Goal: Task Accomplishment & Management: Use online tool/utility

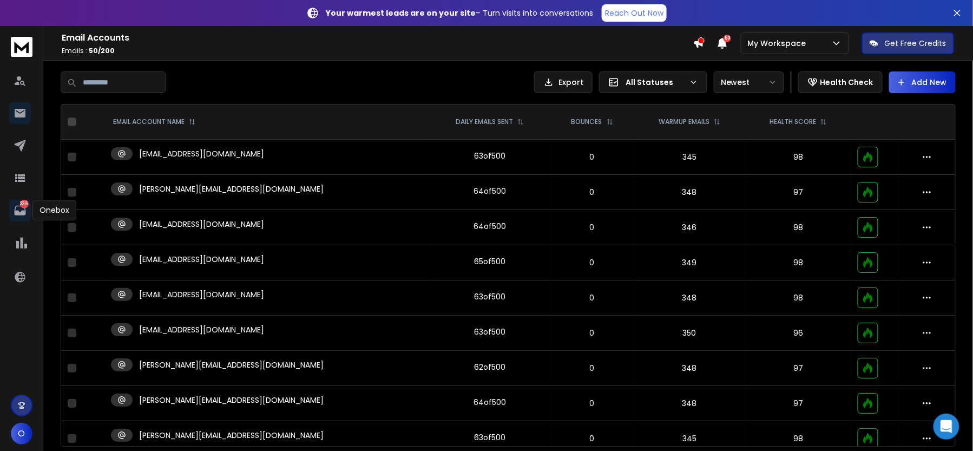
click at [24, 215] on icon at bounding box center [20, 210] width 13 height 13
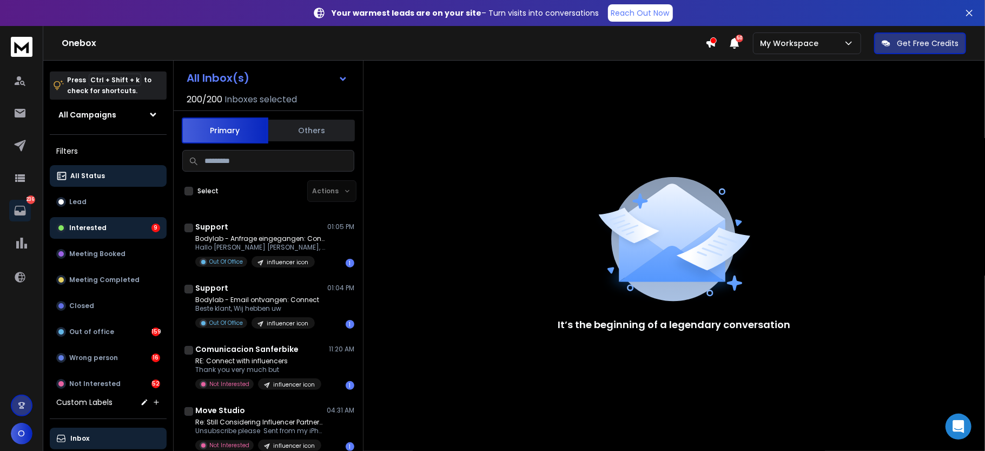
click at [84, 228] on p "Interested" at bounding box center [87, 227] width 37 height 9
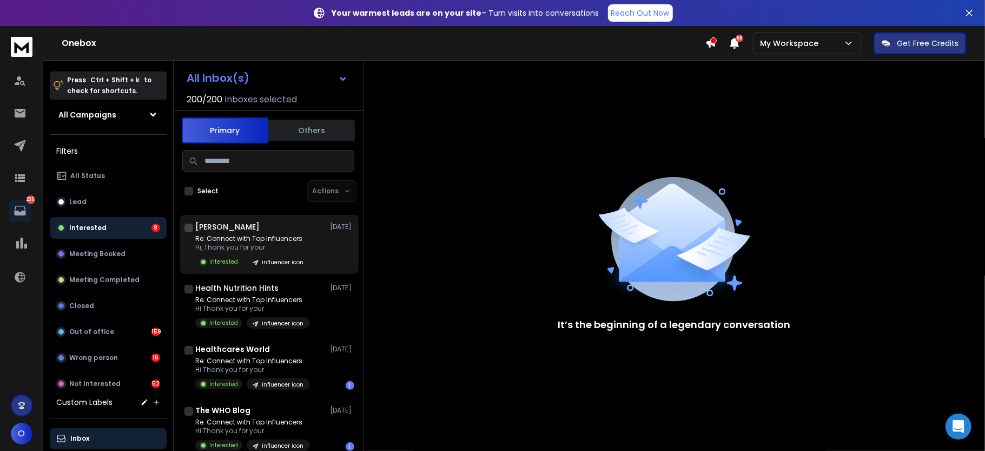
click at [265, 256] on div "influencer icon" at bounding box center [278, 261] width 63 height 11
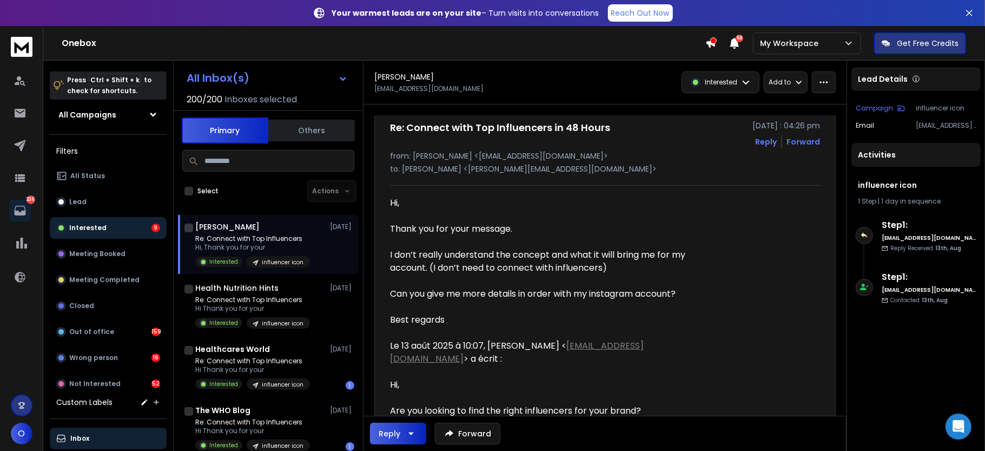
scroll to position [72, 0]
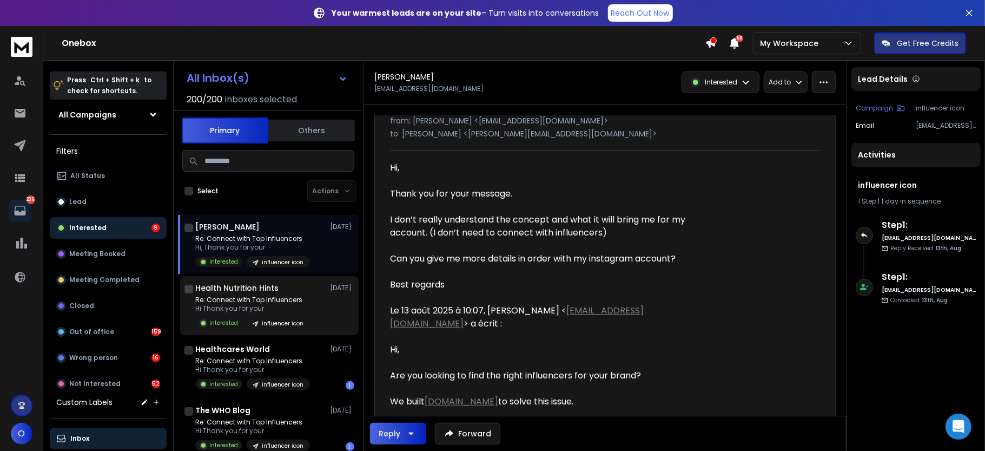
click at [216, 289] on h1 "Health Nutrition Hints" at bounding box center [236, 287] width 83 height 11
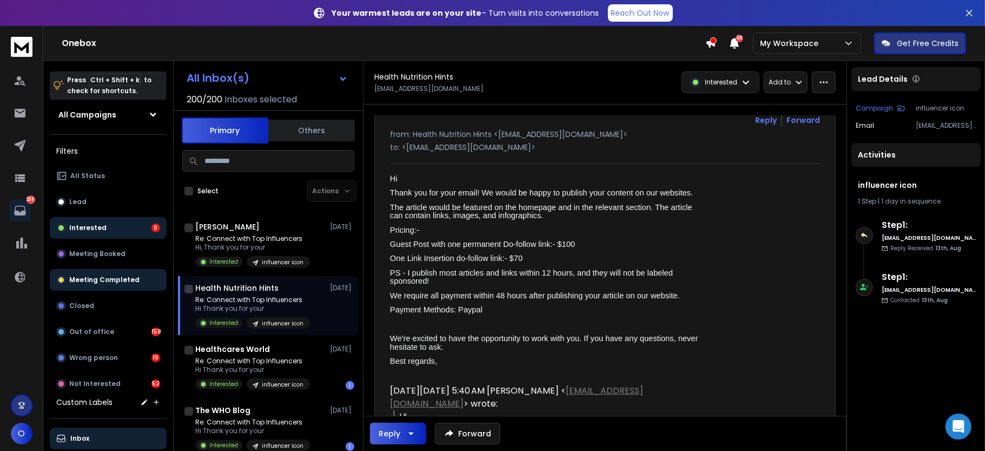
scroll to position [216, 0]
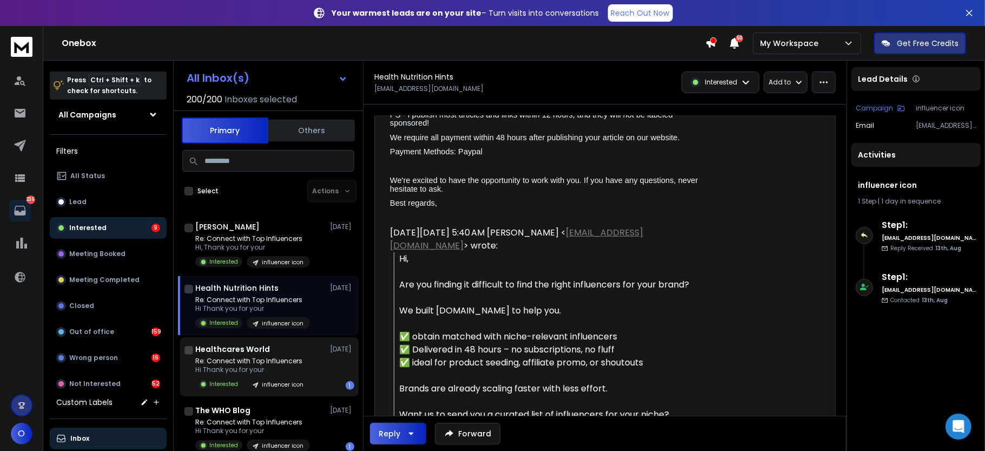
click at [251, 338] on div "Healthcares World [DATE] Re: Connect with Top Influencers Hi Thank you for your…" at bounding box center [274, 366] width 159 height 46
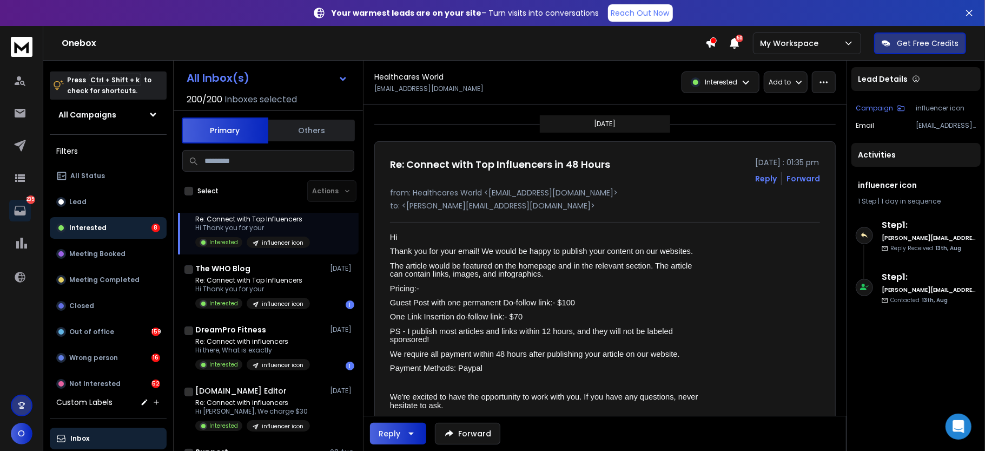
scroll to position [144, 0]
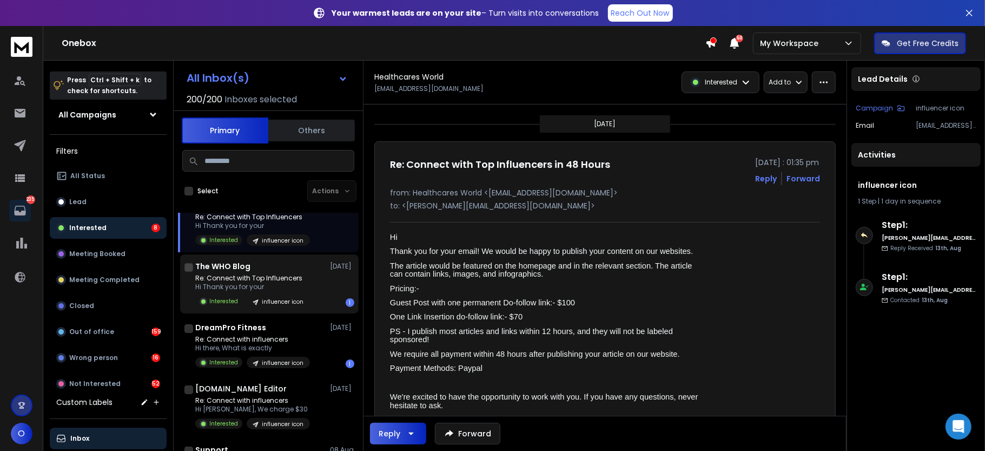
click at [262, 280] on p "Re: Connect with Top Influencers" at bounding box center [252, 278] width 115 height 9
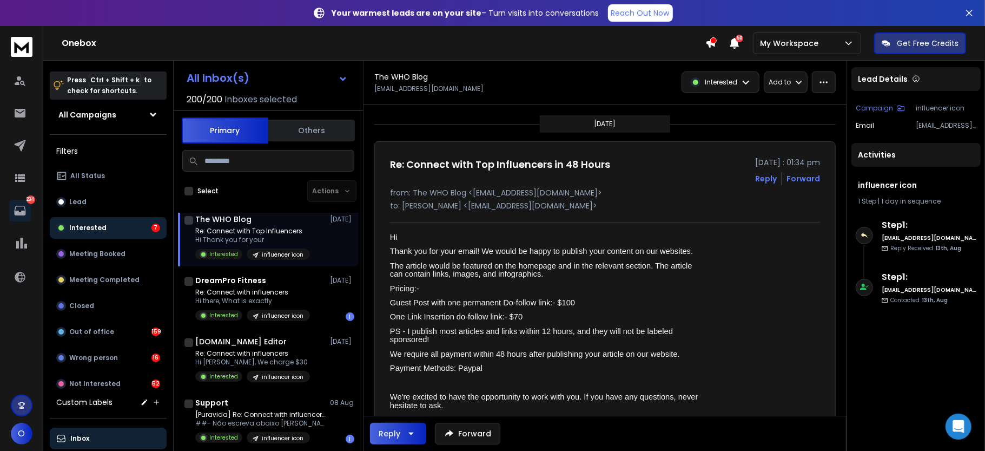
scroll to position [216, 0]
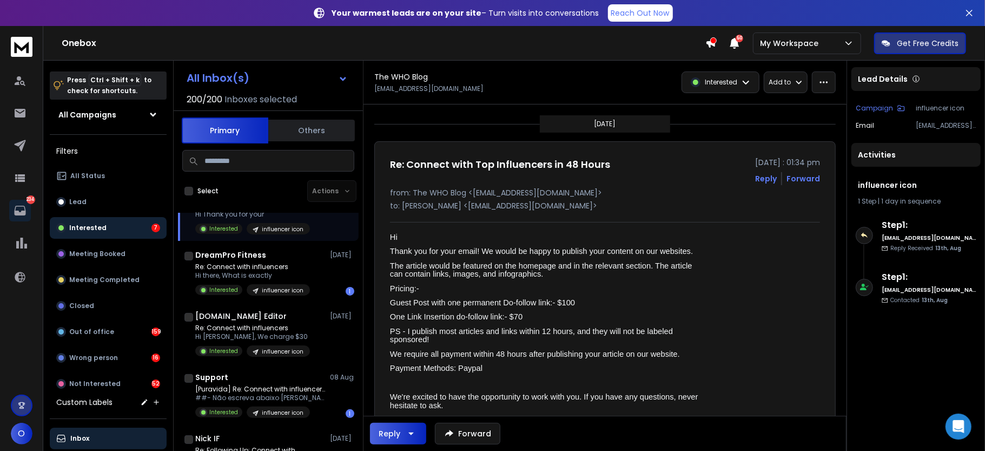
click at [262, 280] on div "Re: Connect with influencers Hi there, What is exactly Interested influencer ic…" at bounding box center [252, 278] width 115 height 33
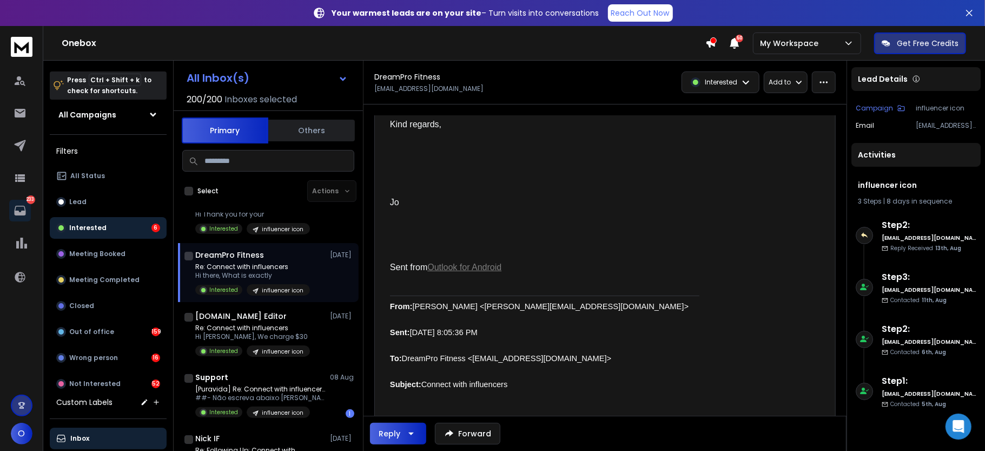
scroll to position [288, 0]
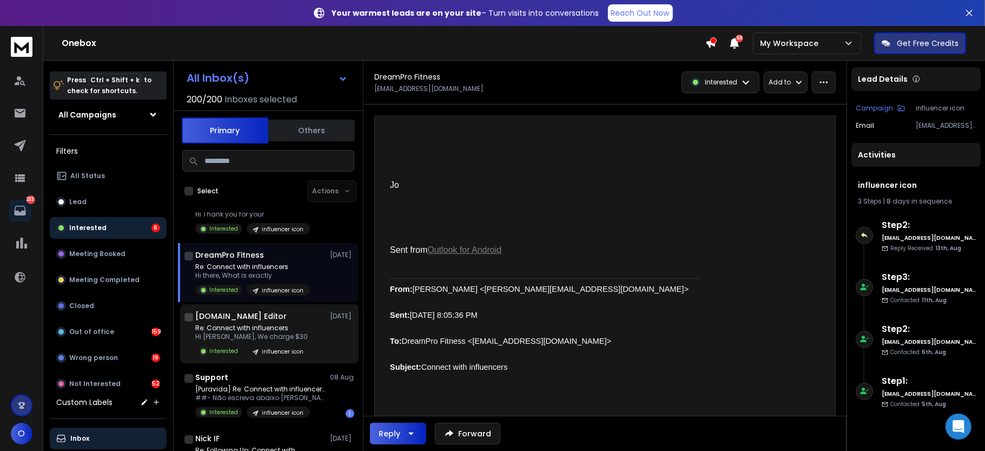
click at [220, 310] on h1 "[DOMAIN_NAME] Editor" at bounding box center [240, 315] width 91 height 11
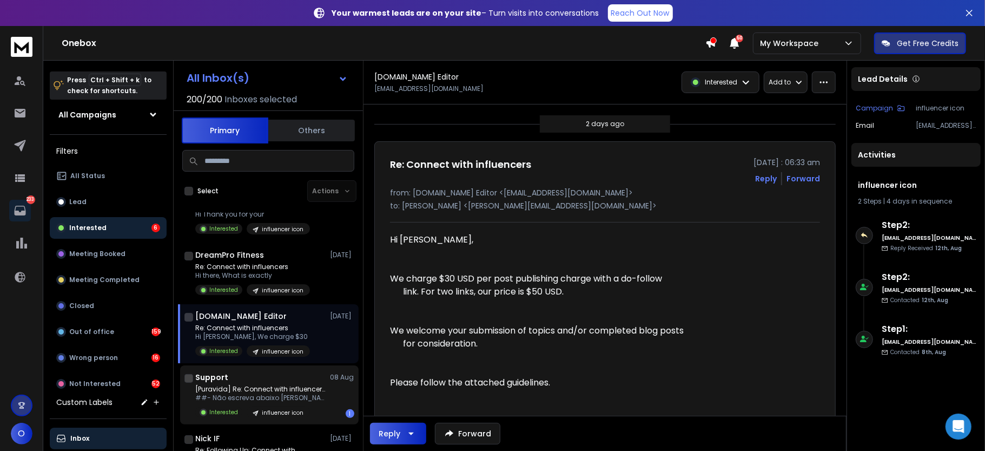
click at [249, 338] on p "##- Não escreva abaixo [PERSON_NAME]" at bounding box center [260, 397] width 130 height 9
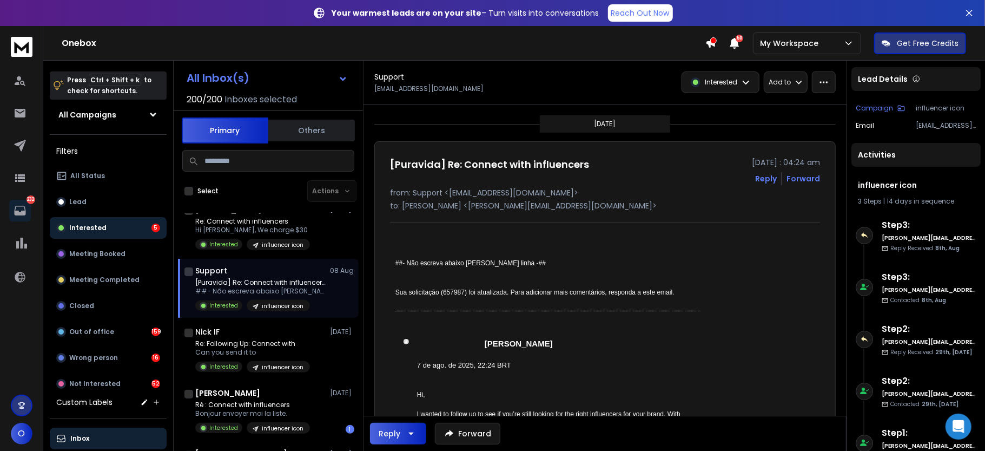
scroll to position [360, 0]
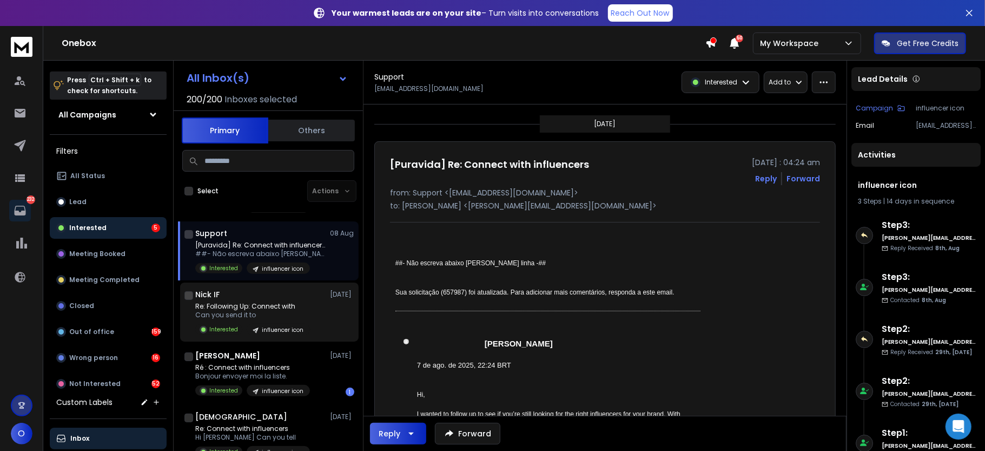
click at [249, 310] on p "Can you send it to" at bounding box center [252, 314] width 115 height 9
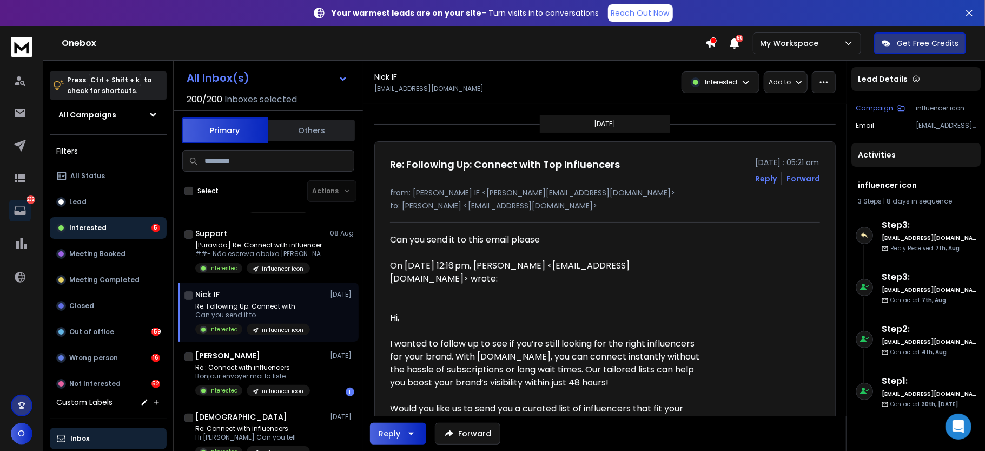
scroll to position [433, 0]
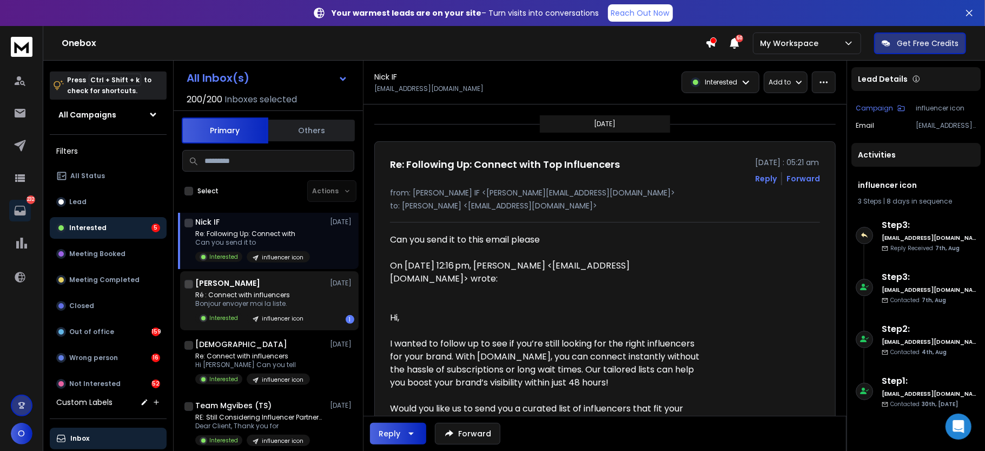
click at [224, 276] on div "[PERSON_NAME] [DATE] Ré : Connect with influencers Bonjour envoyer moi la liste…" at bounding box center [269, 300] width 179 height 59
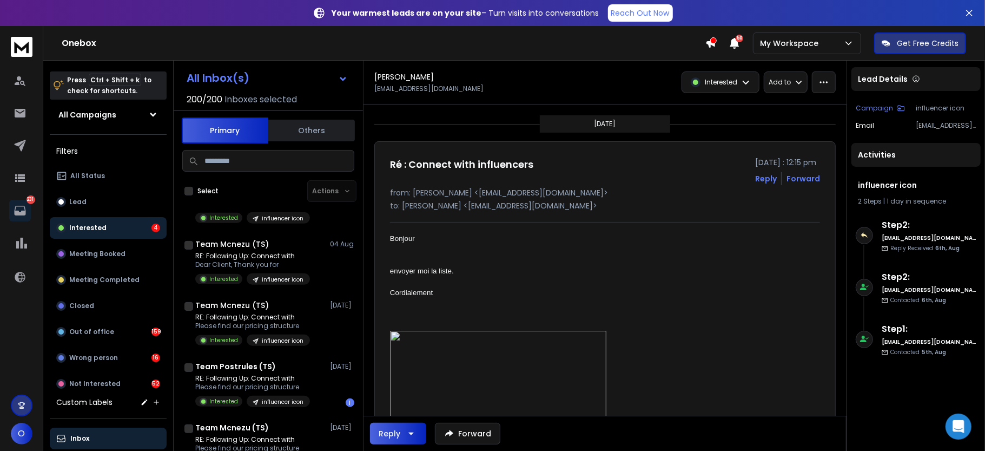
scroll to position [793, 0]
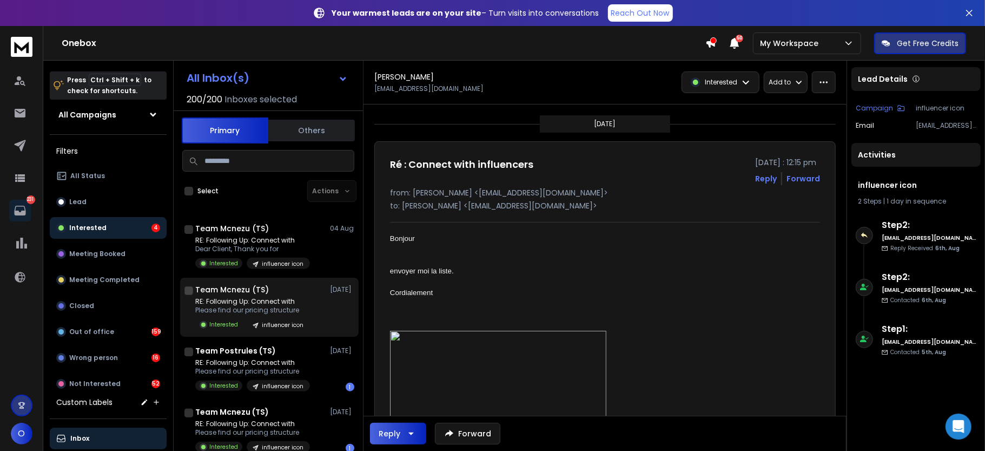
click at [229, 310] on p "Please find our pricing structure" at bounding box center [252, 310] width 115 height 9
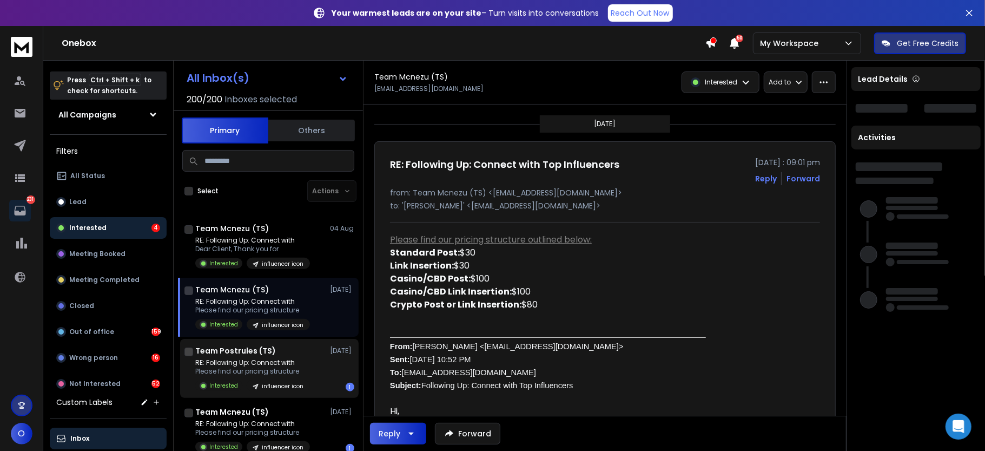
click at [266, 338] on p "Please find our pricing structure" at bounding box center [252, 371] width 115 height 9
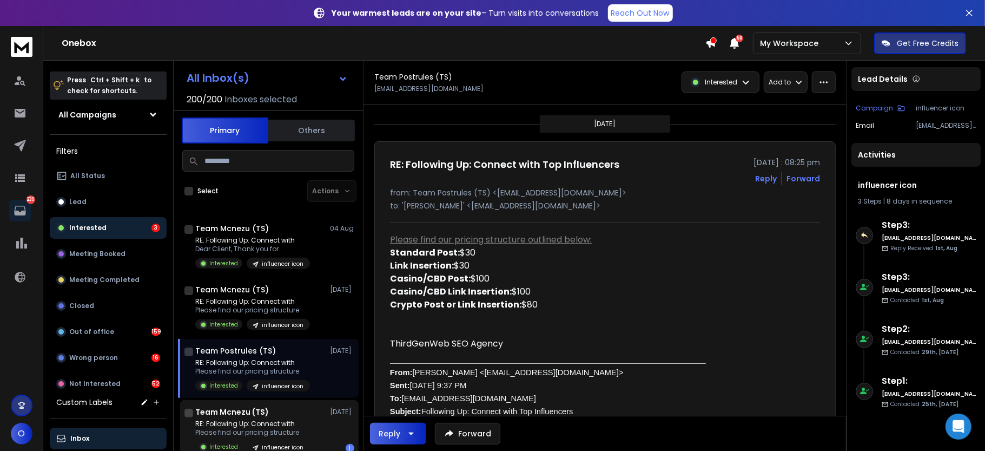
click at [244, 338] on h1 "Team Mcnezu (TS)" at bounding box center [232, 411] width 74 height 11
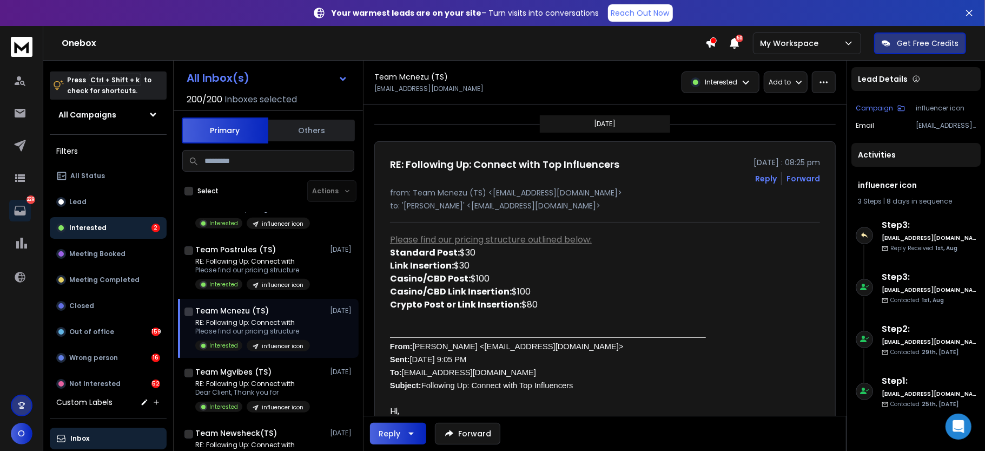
scroll to position [1082, 0]
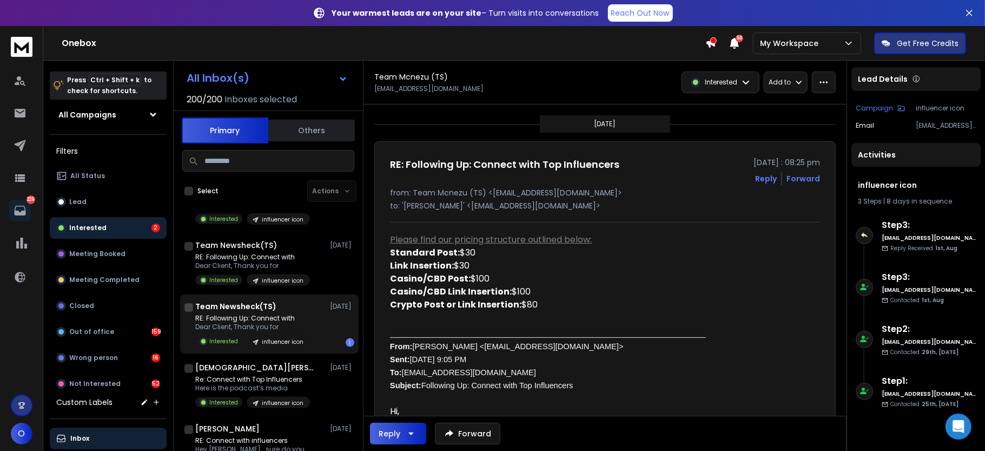
click at [212, 334] on div "RE: Following Up: Connect with Dear Client, Thank you for Interested influencer…" at bounding box center [252, 330] width 115 height 33
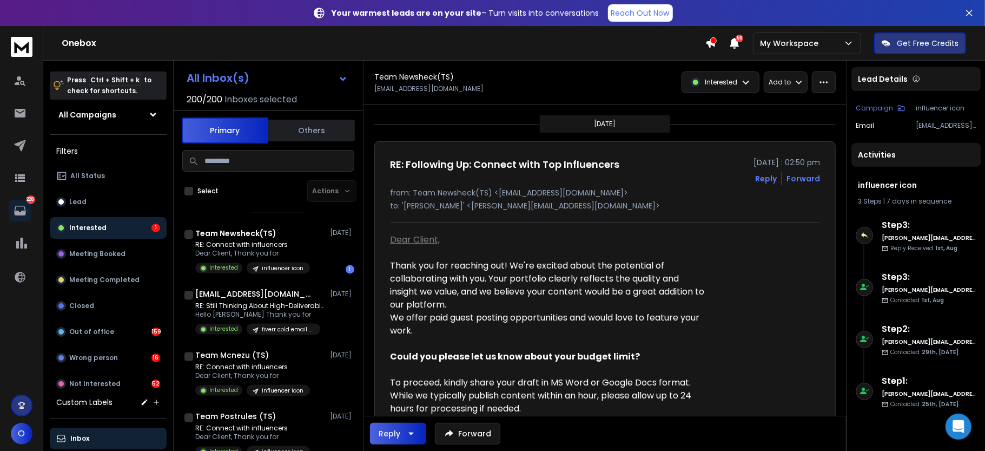
scroll to position [1587, 0]
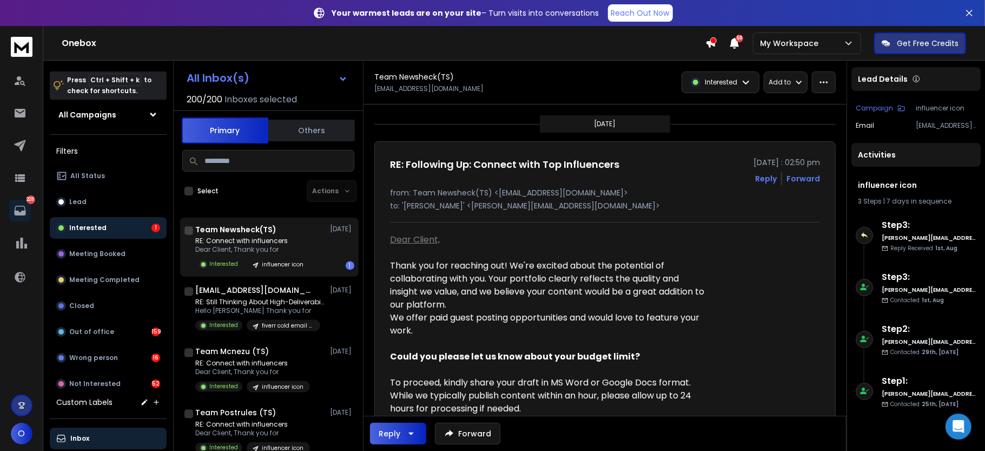
click at [221, 247] on p "Dear Client, Thank you for" at bounding box center [252, 250] width 115 height 9
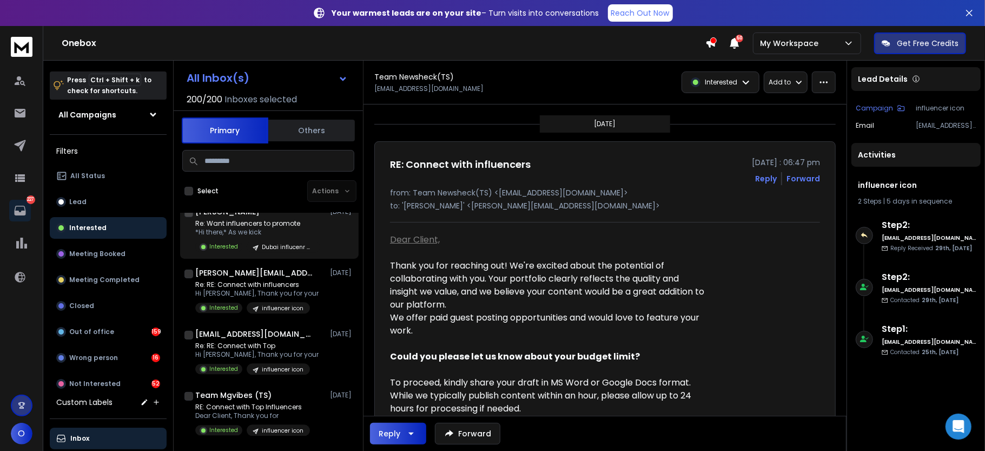
scroll to position [1875, 0]
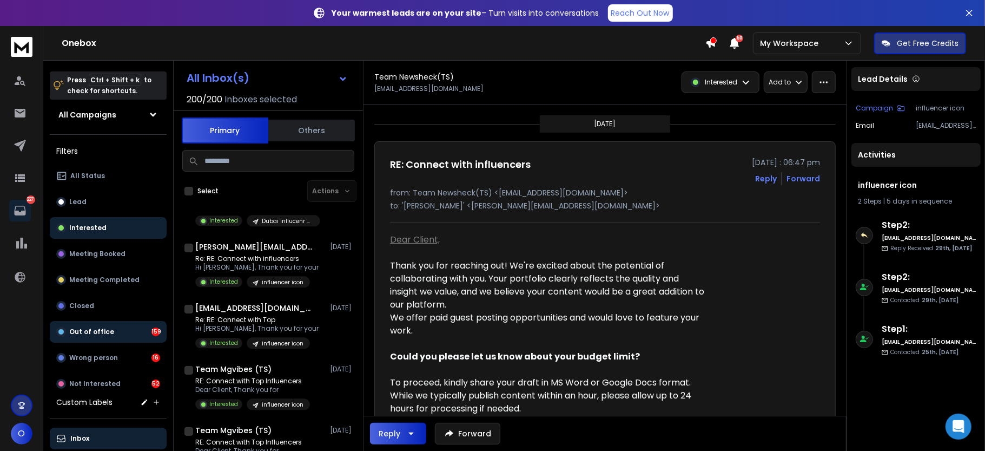
click at [104, 336] on div "Out of office" at bounding box center [85, 332] width 58 height 10
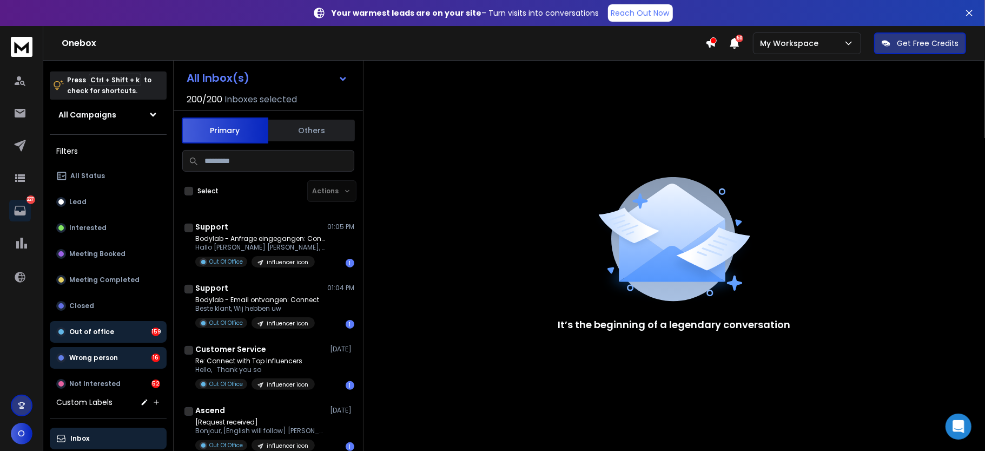
click at [119, 338] on button "Wrong person 16" at bounding box center [108, 358] width 117 height 22
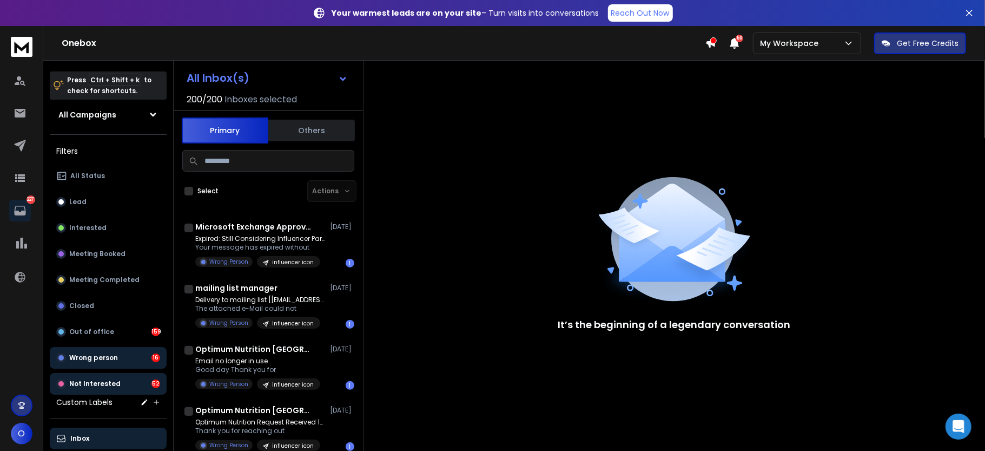
click at [122, 338] on button "Not Interested 52" at bounding box center [108, 384] width 117 height 22
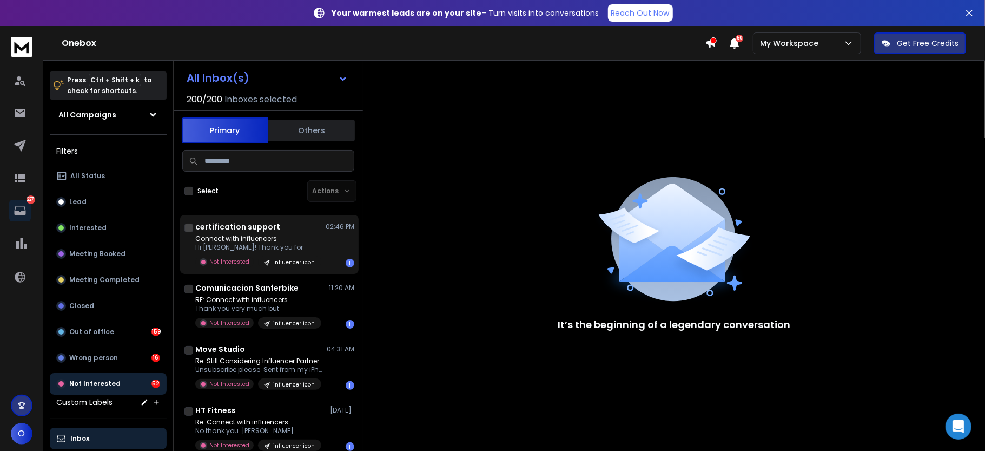
click at [248, 226] on h1 "certification support" at bounding box center [237, 226] width 85 height 11
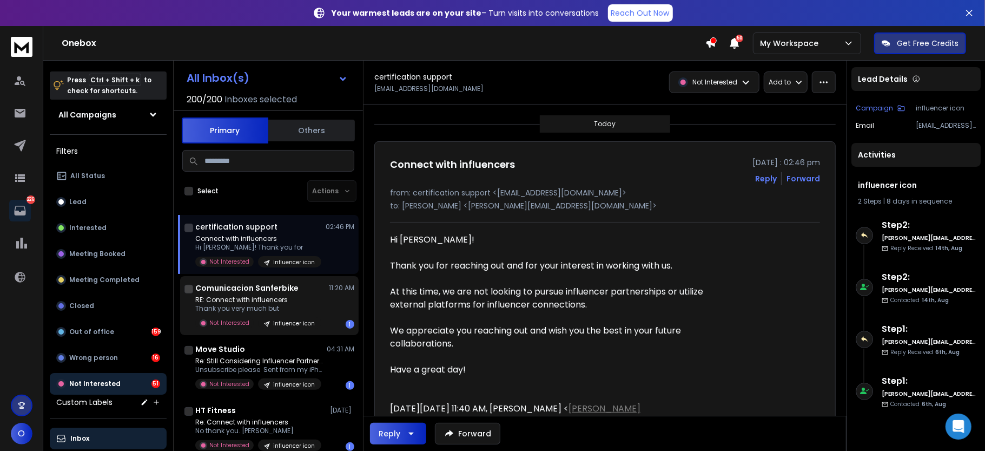
click at [212, 293] on div "Comunicacion Sanferbike 11:20 AM RE: Connect with influencers Thank you very mu…" at bounding box center [274, 305] width 159 height 46
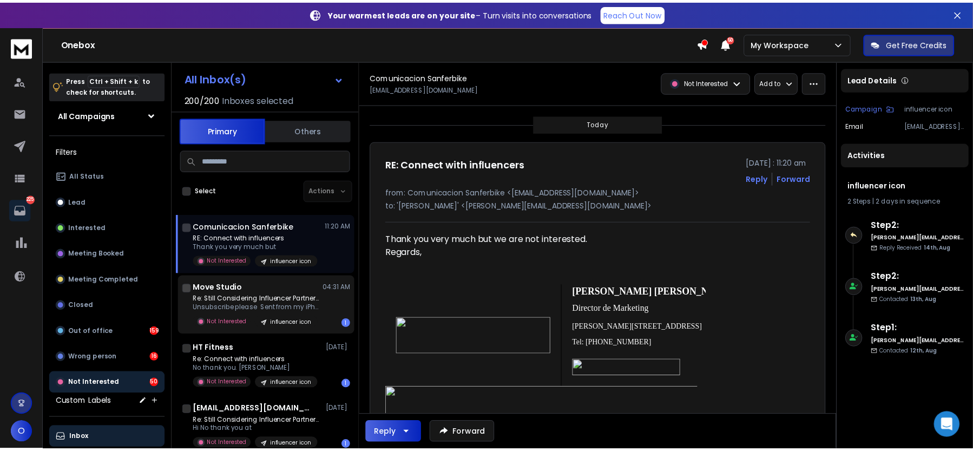
scroll to position [216, 0]
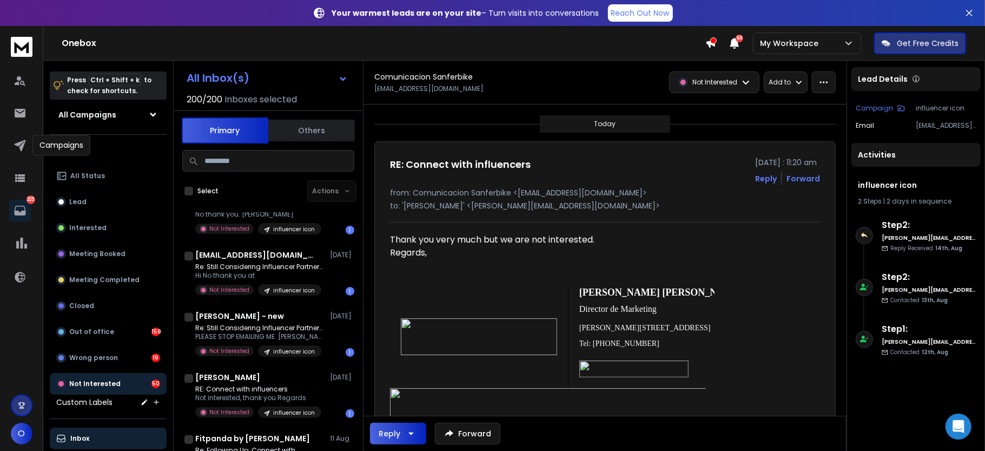
click at [14, 137] on link at bounding box center [20, 146] width 22 height 22
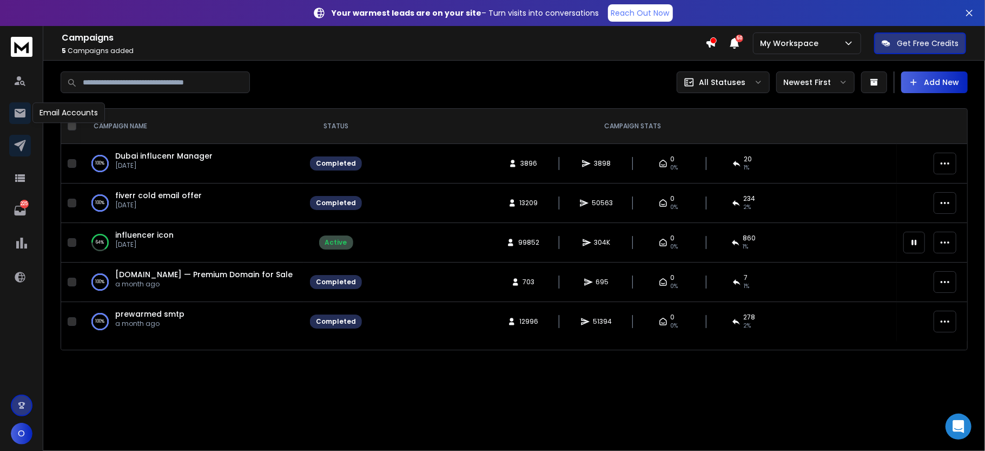
click at [18, 120] on link at bounding box center [20, 113] width 22 height 22
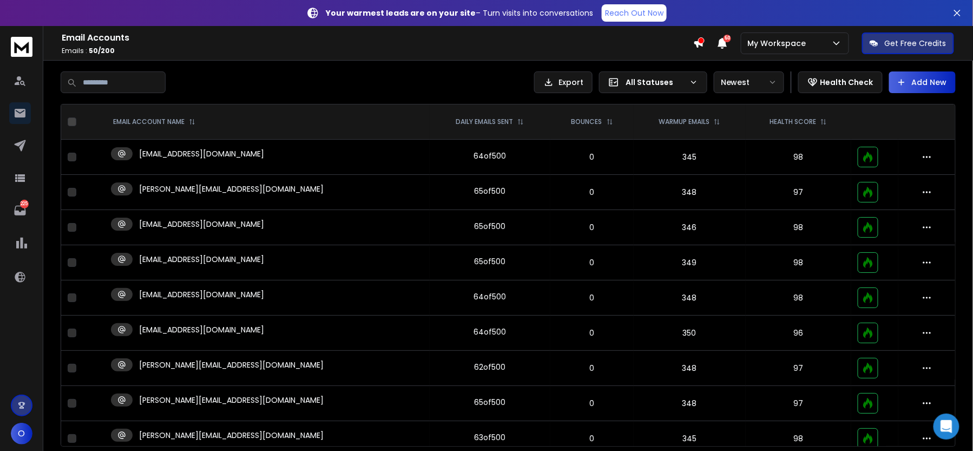
click at [677, 87] on p "All Statuses" at bounding box center [655, 82] width 60 height 11
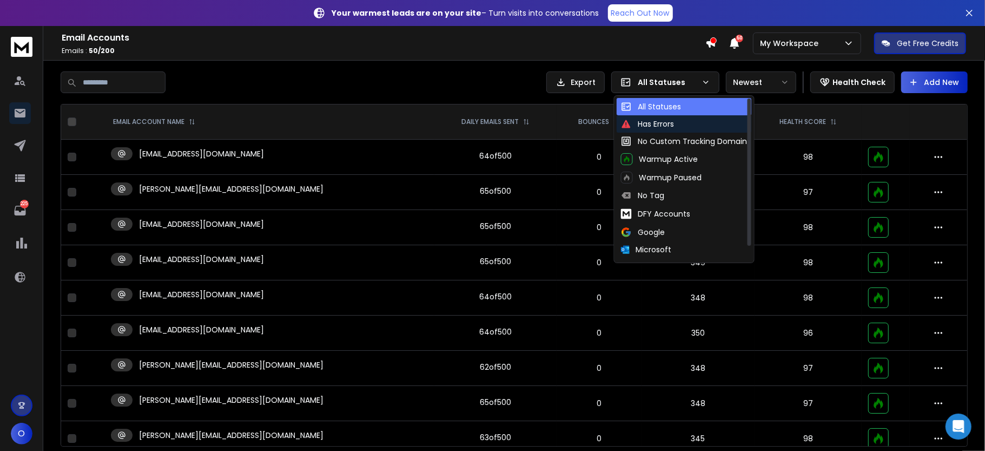
click at [669, 127] on div "Has Errors" at bounding box center [648, 123] width 54 height 11
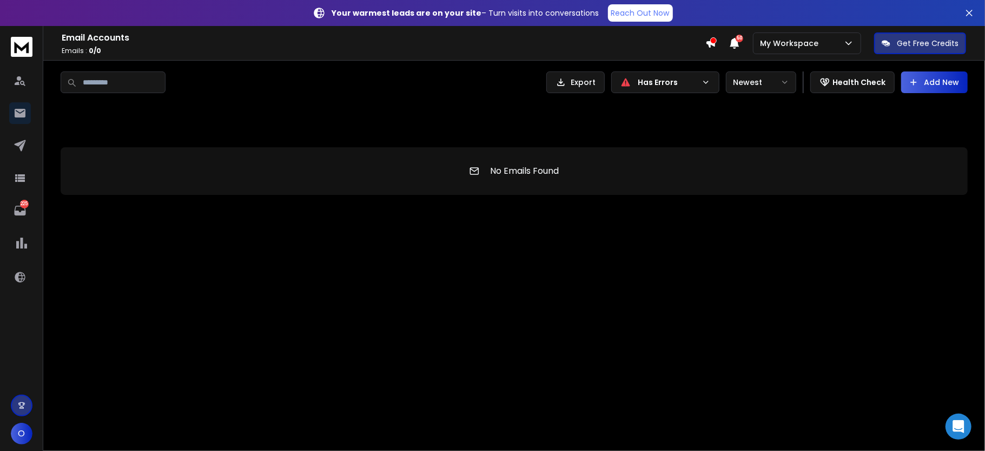
click at [682, 79] on p "Has Errors" at bounding box center [668, 82] width 60 height 11
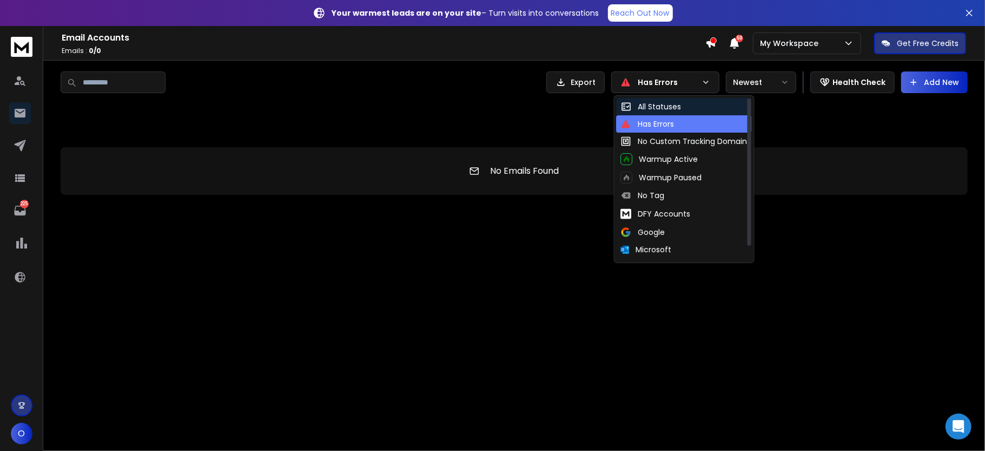
click at [670, 109] on div "All Statuses" at bounding box center [651, 106] width 61 height 11
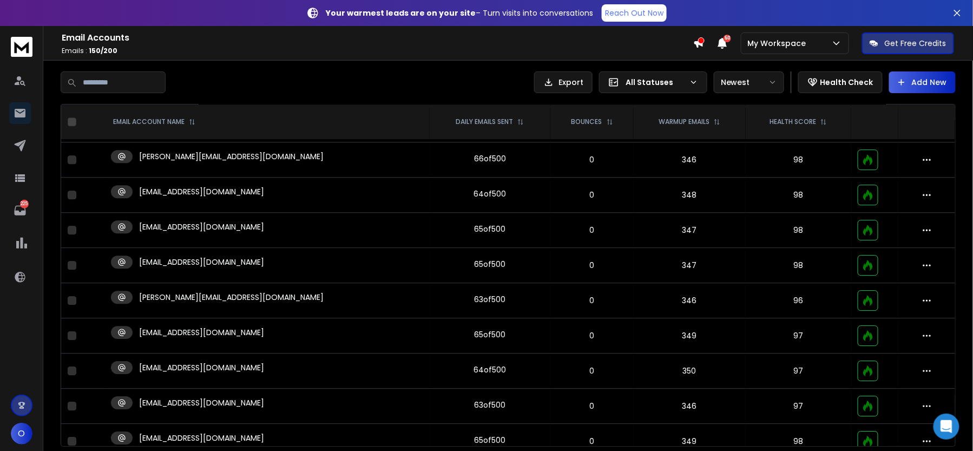
scroll to position [3975, 0]
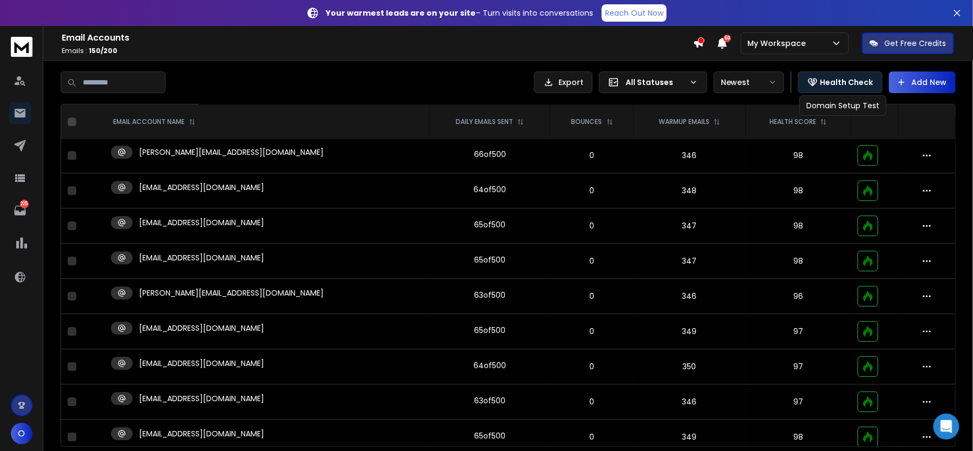
click at [729, 82] on p "Health Check" at bounding box center [846, 82] width 53 height 11
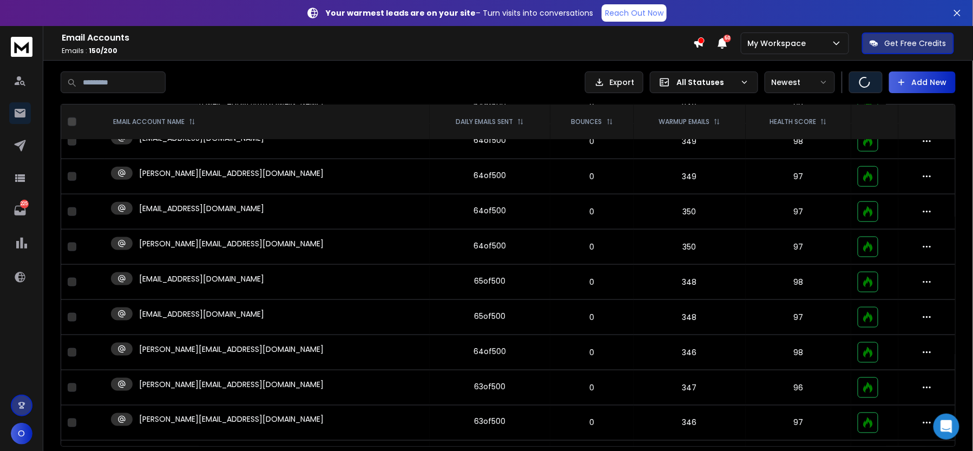
scroll to position [0, 0]
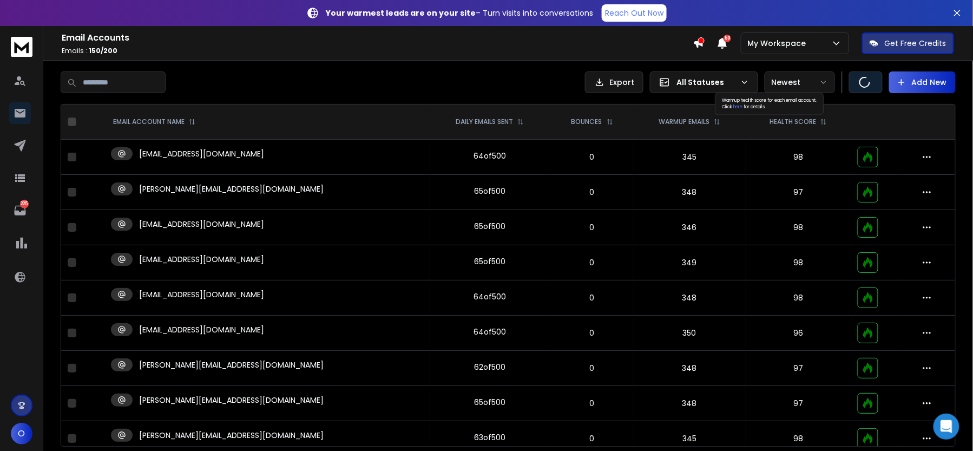
click at [729, 119] on p "HEALTH SCORE" at bounding box center [792, 121] width 47 height 9
